Goal: Task Accomplishment & Management: Manage account settings

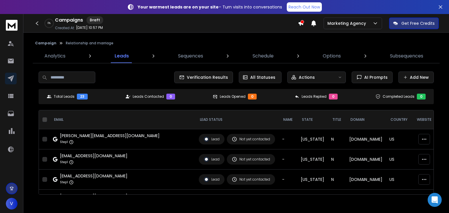
click at [199, 37] on div "Campaign Relationship and marriage Analytics Leads Sequences Schedule Options S…" at bounding box center [235, 115] width 425 height 164
click at [225, 33] on div "Campaign Relationship and marriage Analytics Leads Sequences Schedule Options S…" at bounding box center [235, 115] width 425 height 164
click at [227, 27] on div "0 % Campaigns Draft Created At: [DATE] 10:57 PM Marketing Agency Get Free Credi…" at bounding box center [224, 23] width 449 height 19
click at [254, 36] on div "Campaign Relationship and marriage Analytics Leads Sequences Schedule Options S…" at bounding box center [235, 115] width 425 height 164
click at [192, 36] on div "Campaign Relationship and marriage Analytics Leads Sequences Schedule Options S…" at bounding box center [235, 115] width 425 height 164
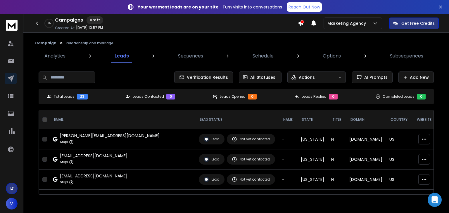
click at [217, 34] on div "Campaign Relationship and marriage Analytics Leads Sequences Schedule Options S…" at bounding box center [235, 115] width 425 height 164
click at [255, 56] on p "Schedule" at bounding box center [262, 56] width 21 height 7
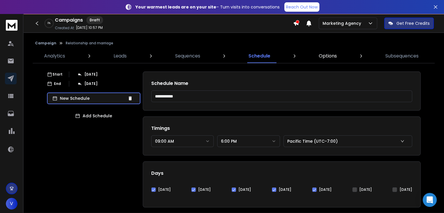
click at [328, 56] on p "Options" at bounding box center [328, 56] width 18 height 7
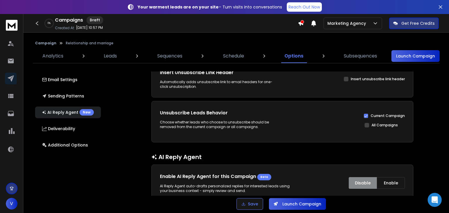
scroll to position [526, 0]
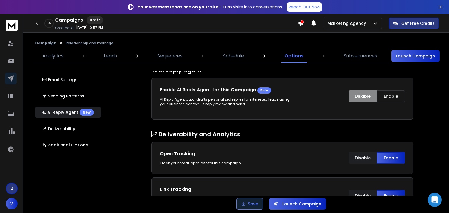
click at [246, 205] on button "Save" at bounding box center [249, 204] width 27 height 12
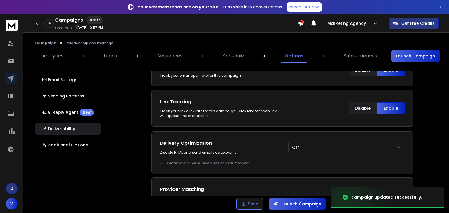
scroll to position [584, 0]
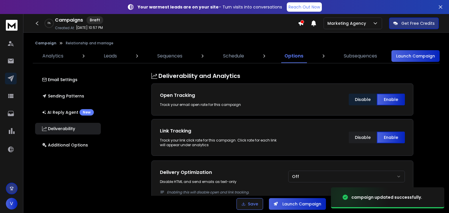
click at [354, 99] on button "Disable" at bounding box center [363, 100] width 28 height 12
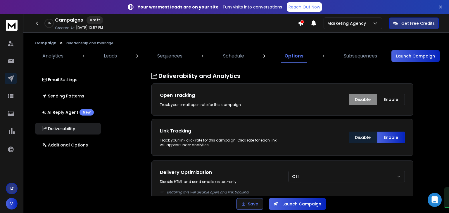
click at [355, 137] on button "Disable" at bounding box center [363, 138] width 28 height 12
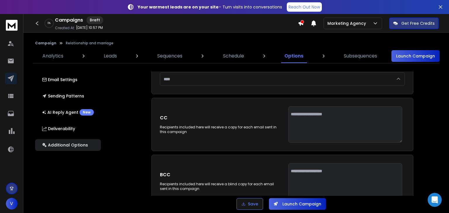
scroll to position [1106, 0]
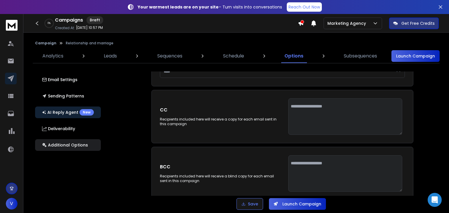
click at [72, 111] on p "AI Reply Agent New" at bounding box center [68, 112] width 52 height 6
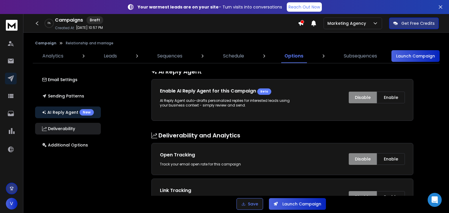
scroll to position [519, 0]
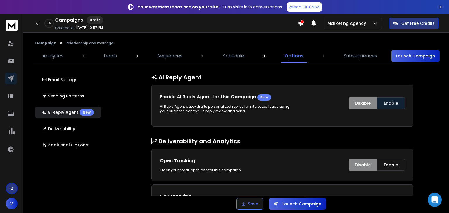
click at [387, 103] on button "Enable" at bounding box center [391, 104] width 28 height 12
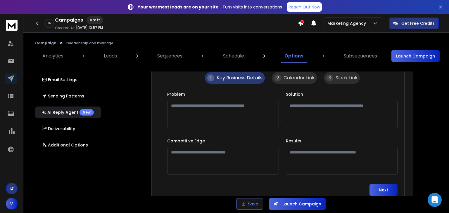
scroll to position [548, 0]
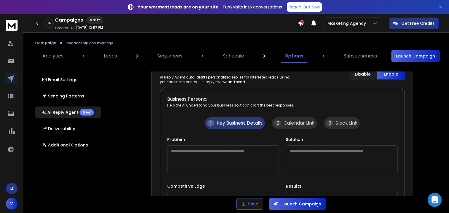
click at [295, 205] on button "Launch Campaign" at bounding box center [297, 204] width 57 height 12
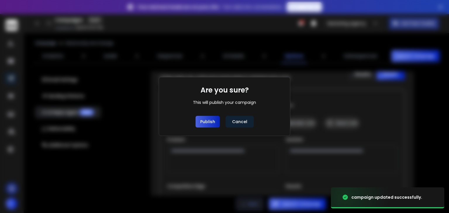
click at [248, 122] on button "Cancel" at bounding box center [240, 122] width 28 height 12
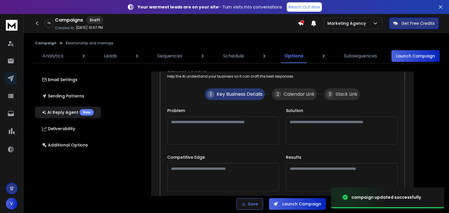
scroll to position [577, 0]
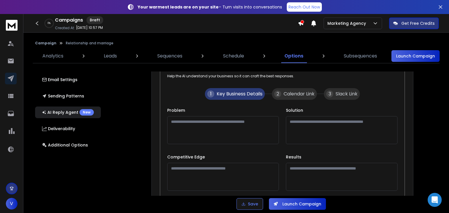
click at [307, 203] on button "Launch Campaign" at bounding box center [297, 204] width 57 height 12
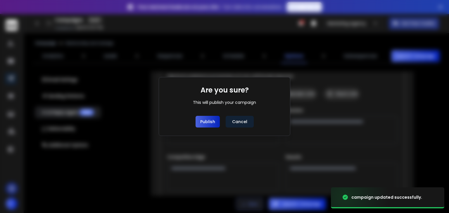
click at [217, 120] on button "Publish" at bounding box center [207, 122] width 24 height 12
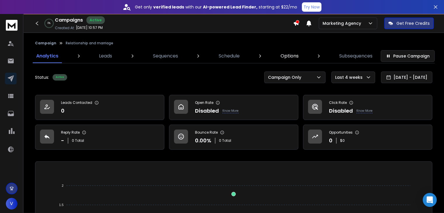
click at [292, 56] on p "Options" at bounding box center [290, 56] width 18 height 7
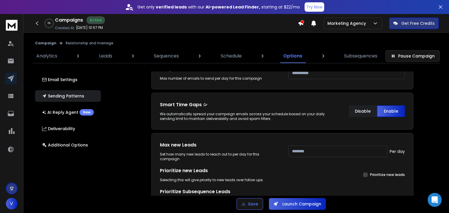
scroll to position [234, 0]
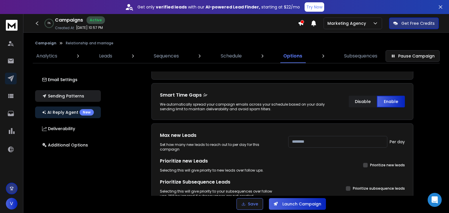
click at [69, 110] on p "AI Reply Agent New" at bounding box center [68, 112] width 52 height 6
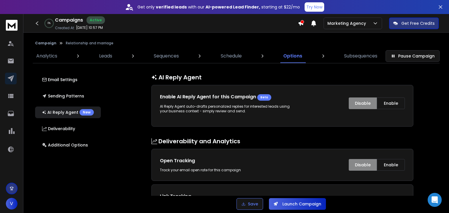
scroll to position [519, 0]
click at [395, 102] on button "Enable" at bounding box center [391, 104] width 28 height 12
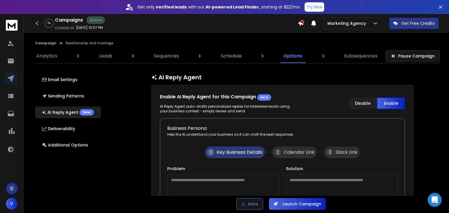
click at [295, 200] on button "Launch Campaign" at bounding box center [297, 204] width 57 height 12
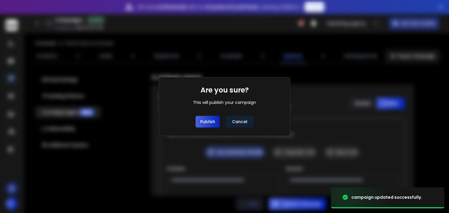
click at [205, 121] on button "Publish" at bounding box center [207, 122] width 24 height 12
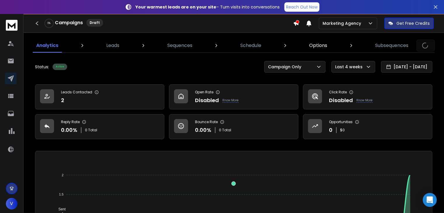
click at [322, 45] on p "Options" at bounding box center [318, 45] width 18 height 7
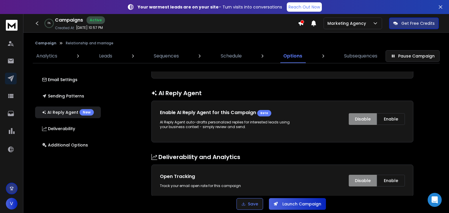
scroll to position [512, 0]
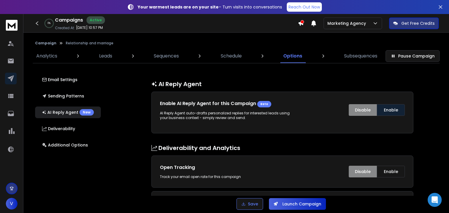
click at [385, 106] on button "Enable" at bounding box center [391, 110] width 28 height 12
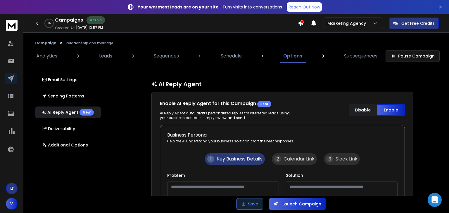
click at [249, 202] on button "Save" at bounding box center [249, 204] width 27 height 12
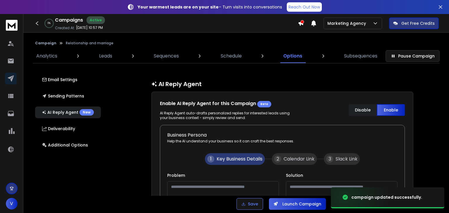
click at [289, 206] on button "Launch Campaign" at bounding box center [297, 204] width 57 height 12
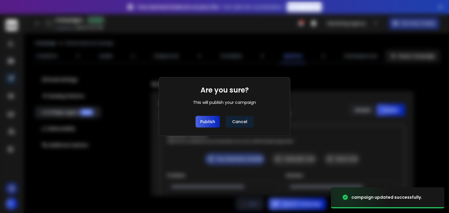
click at [207, 122] on button "Publish" at bounding box center [207, 122] width 24 height 12
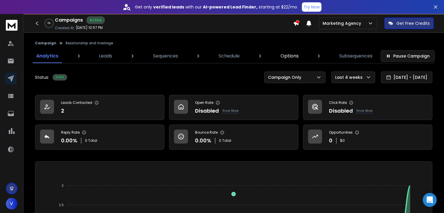
click at [288, 59] on p "Options" at bounding box center [290, 56] width 18 height 7
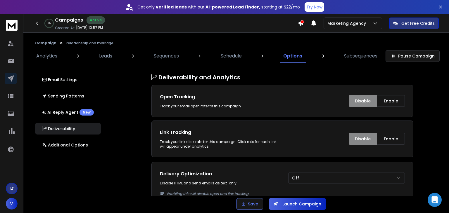
scroll to position [600, 0]
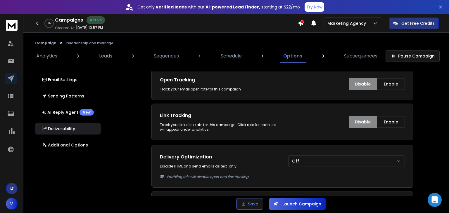
click at [425, 126] on div "Email Accounts Accounts to Use Select one or more accounts to send emails from …" at bounding box center [285, 134] width 351 height 124
click at [425, 137] on div "Email Accounts Accounts to Use Select one or more accounts to send emails from …" at bounding box center [285, 134] width 351 height 124
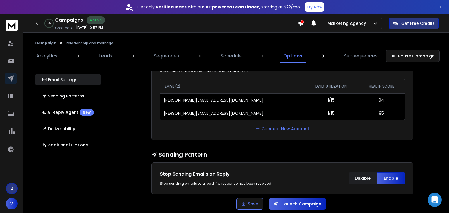
scroll to position [0, 0]
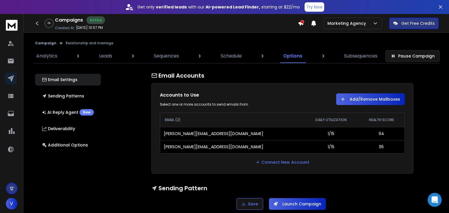
click at [238, 40] on div "Campaign Relationship and marriage" at bounding box center [236, 43] width 407 height 9
click at [253, 38] on div "**********" at bounding box center [235, 56] width 425 height 47
